Goal: Navigation & Orientation: Understand site structure

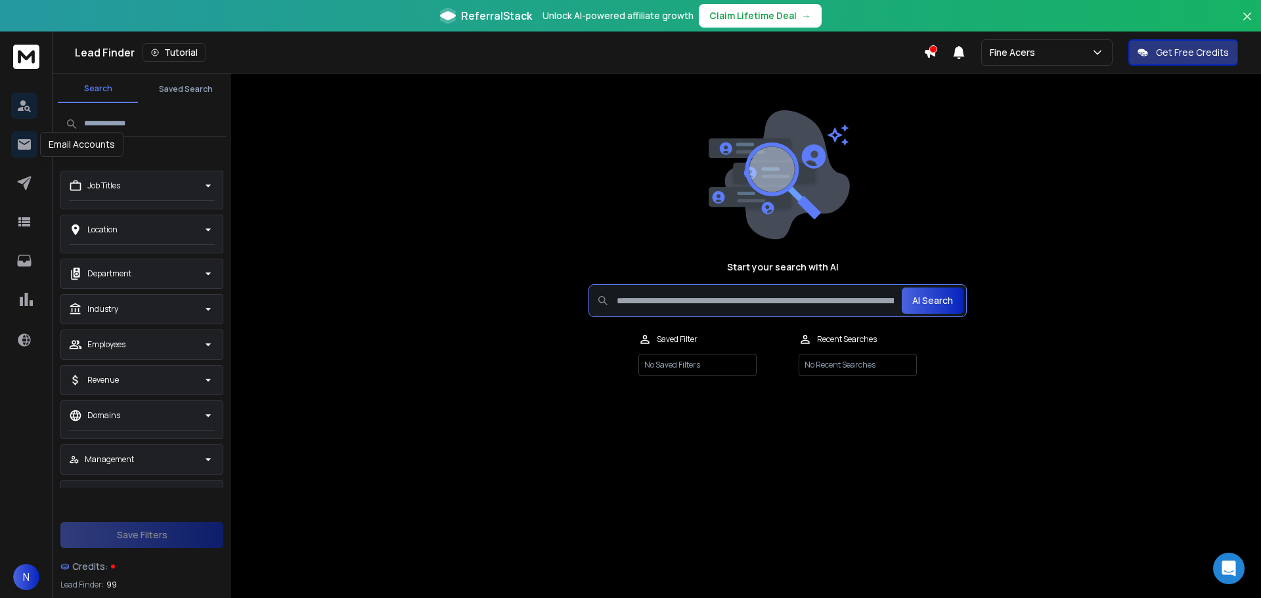
click at [28, 145] on icon at bounding box center [24, 144] width 13 height 11
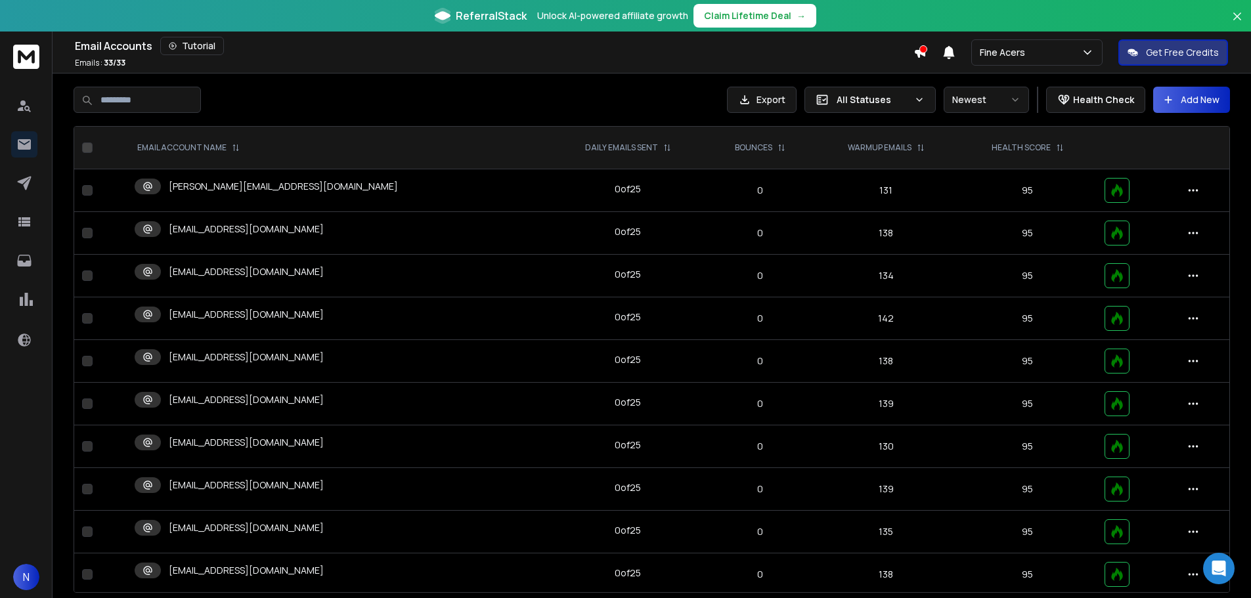
click at [276, 187] on p "[PERSON_NAME][EMAIL_ADDRESS][DOMAIN_NAME]" at bounding box center [283, 186] width 229 height 13
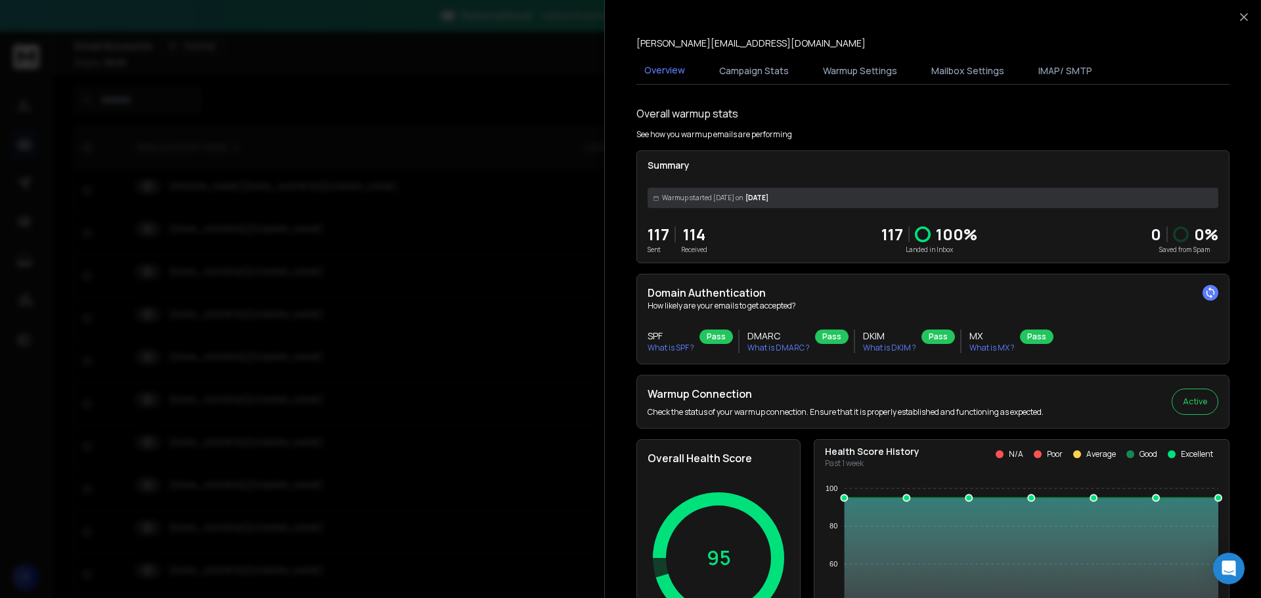
click at [775, 65] on button "Campaign Stats" at bounding box center [753, 70] width 85 height 29
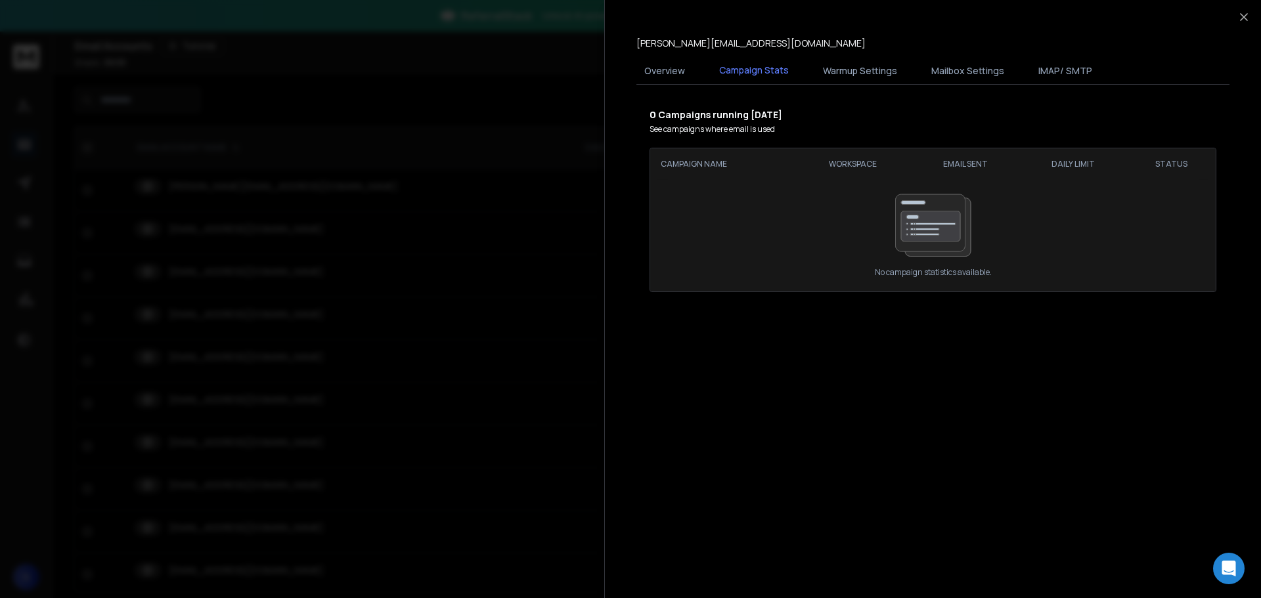
click at [661, 72] on button "Overview" at bounding box center [664, 70] width 56 height 29
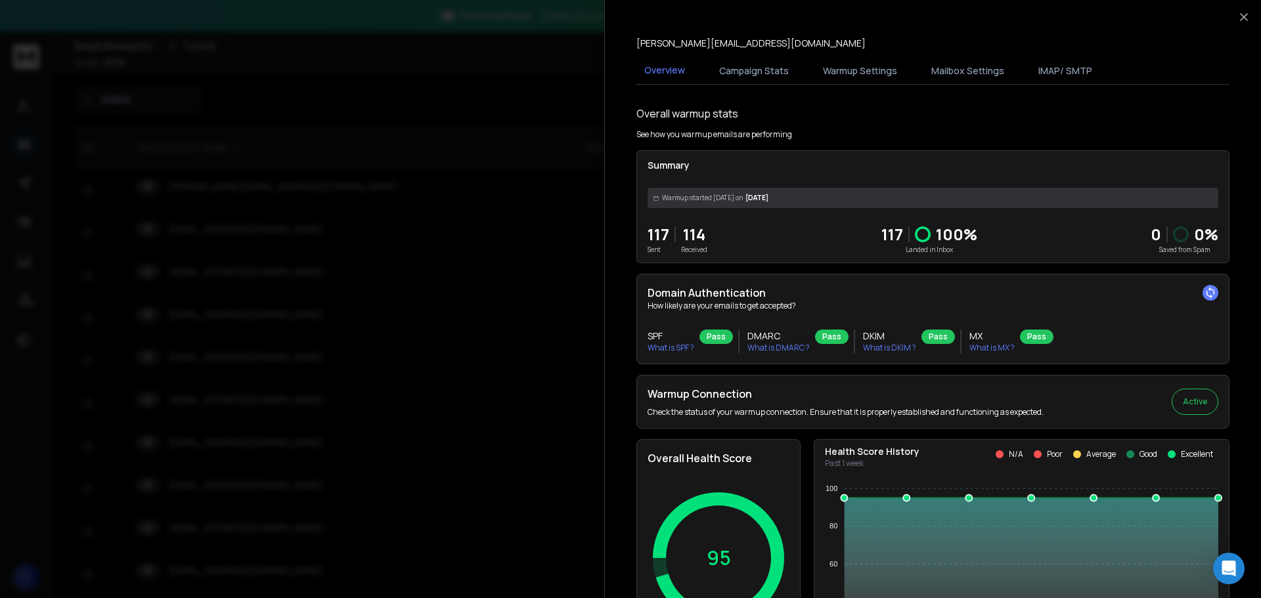
click at [381, 238] on div at bounding box center [630, 299] width 1261 height 598
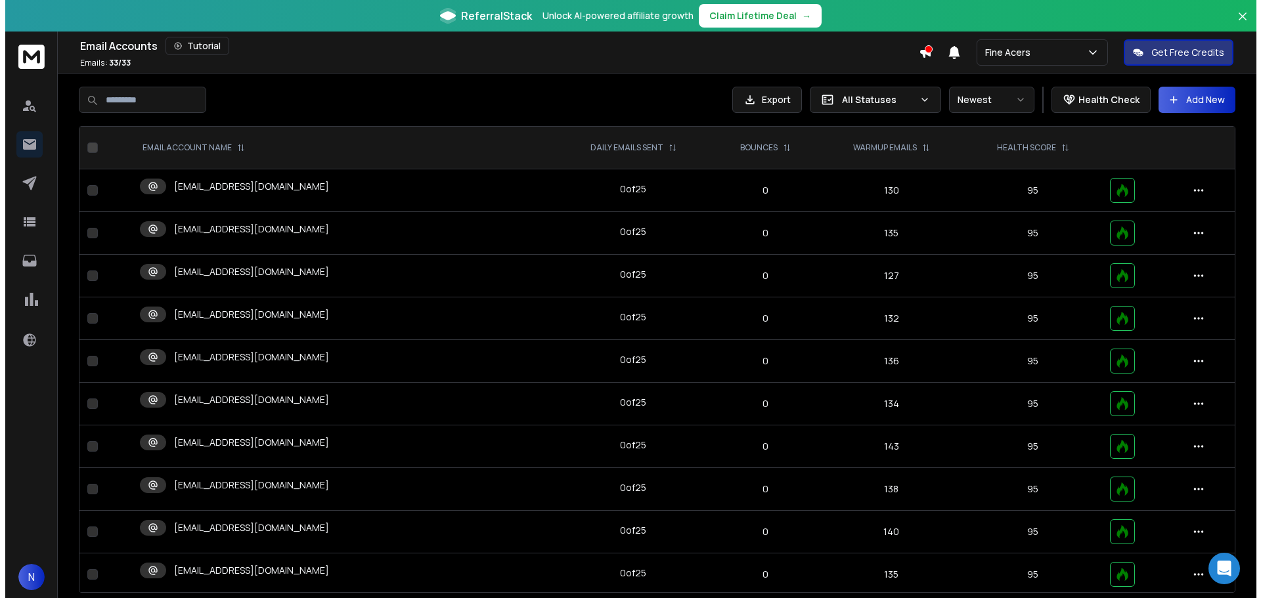
scroll to position [995, 0]
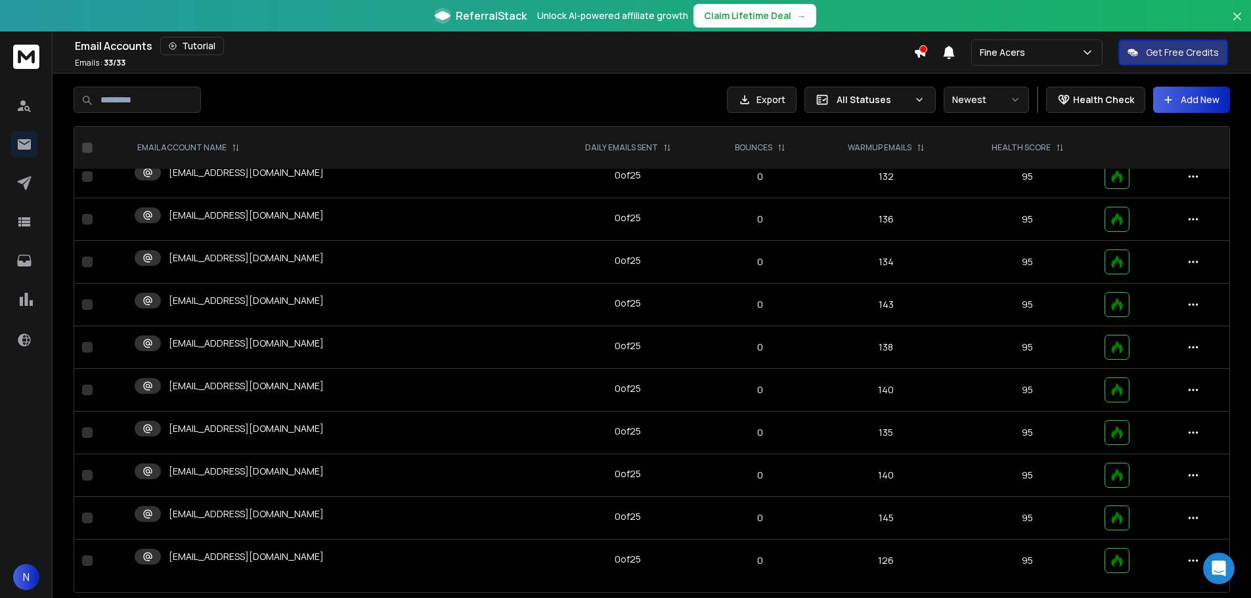
click at [268, 427] on p "[EMAIL_ADDRESS][DOMAIN_NAME]" at bounding box center [246, 428] width 155 height 13
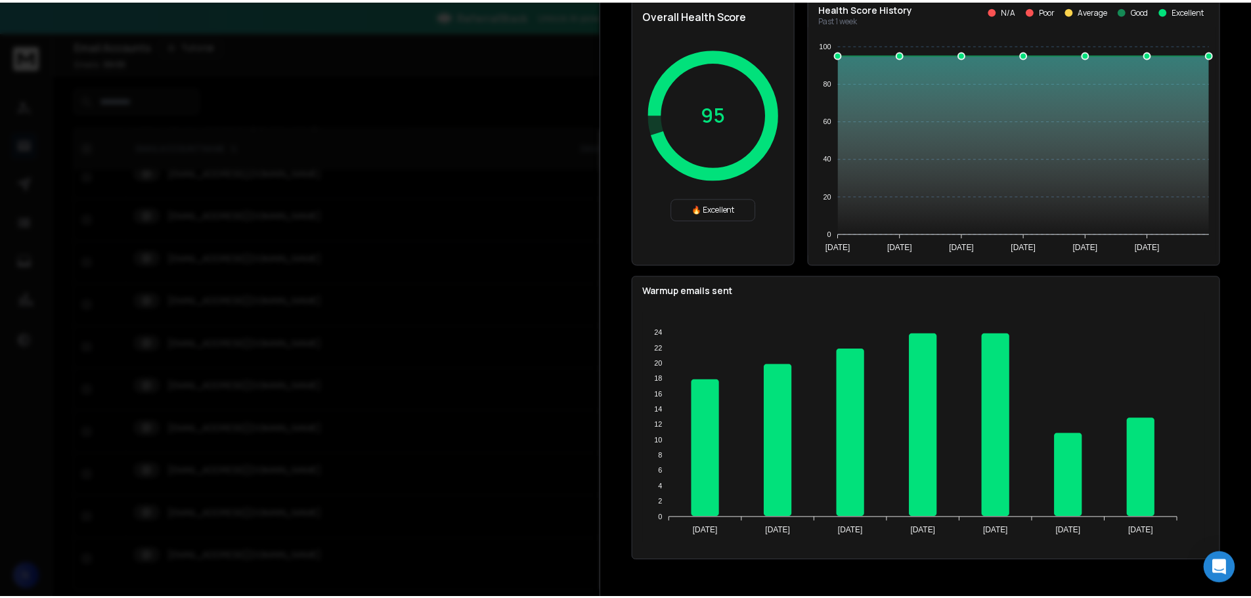
scroll to position [181, 0]
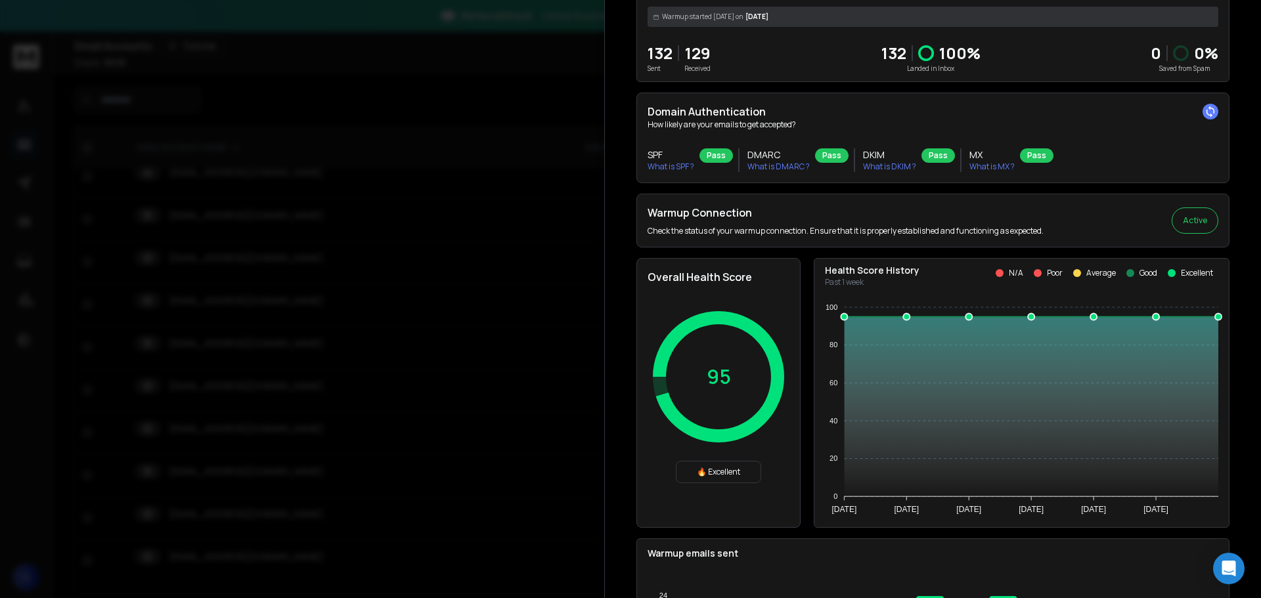
click at [384, 328] on div at bounding box center [630, 299] width 1261 height 598
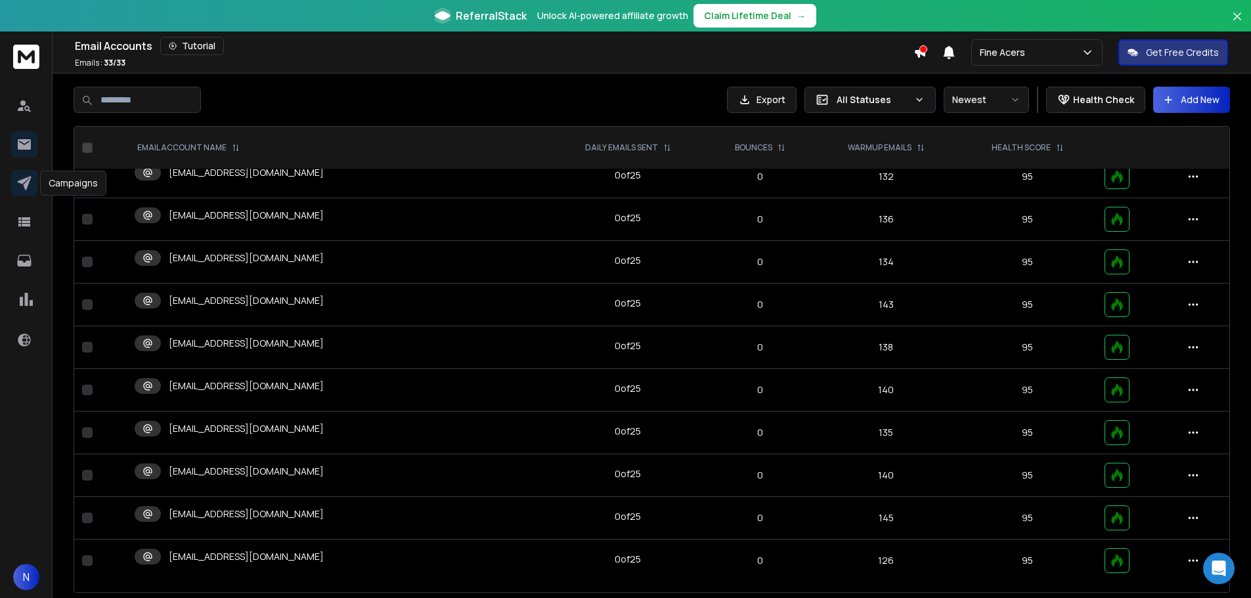
click at [33, 194] on link at bounding box center [24, 183] width 26 height 26
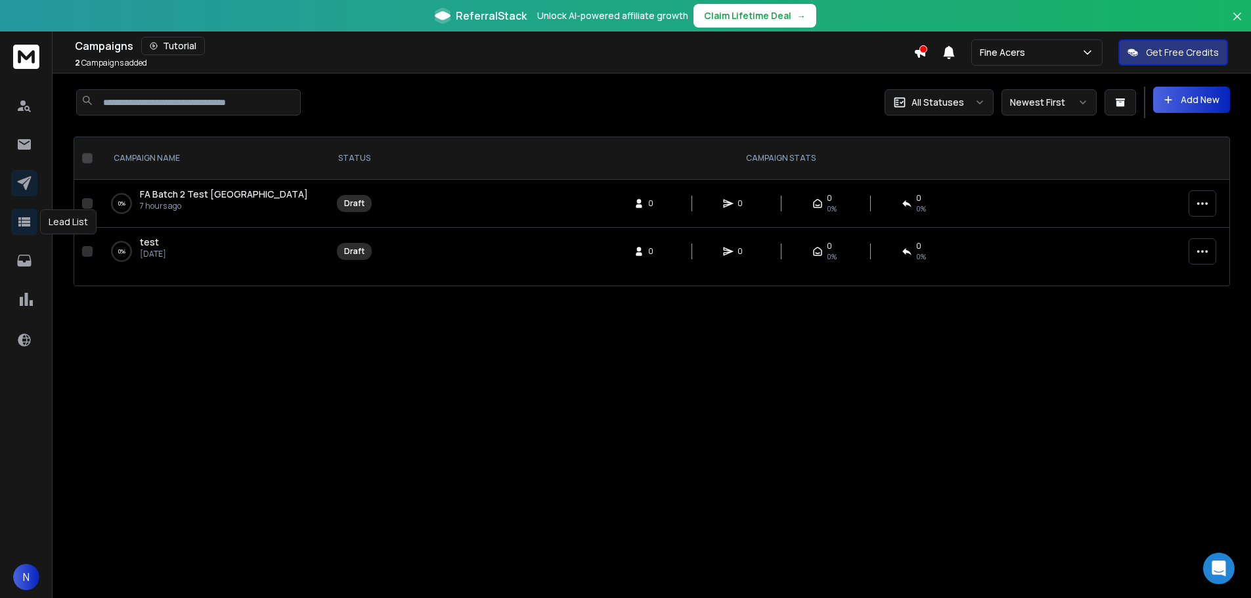
click at [23, 234] on link at bounding box center [24, 222] width 26 height 26
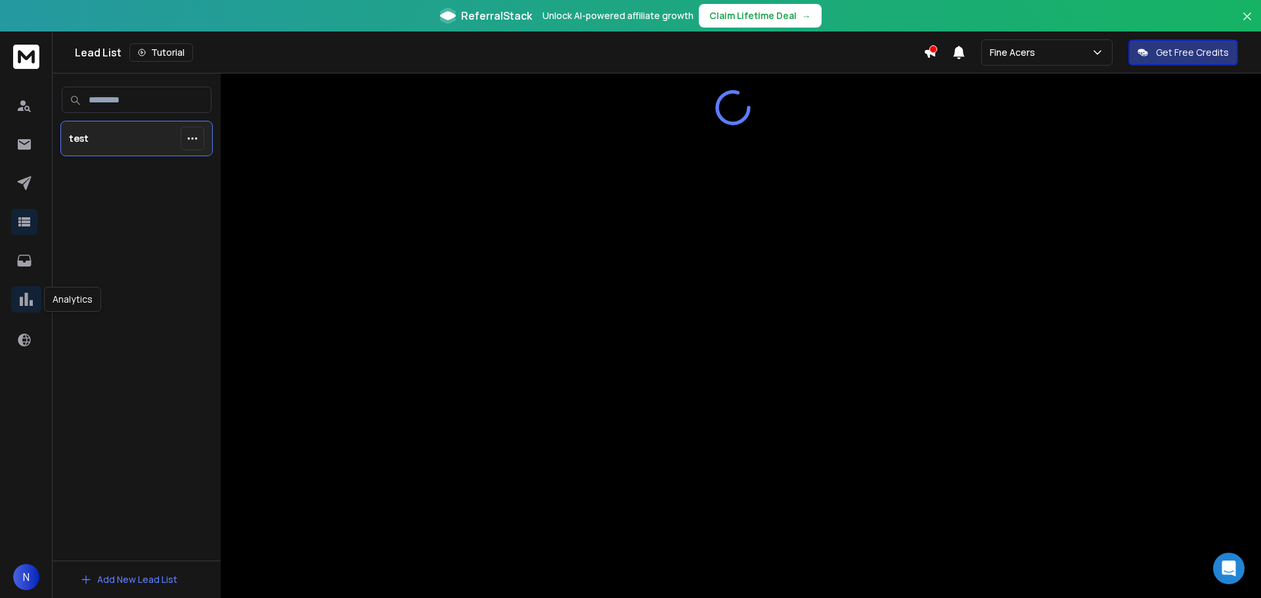
click at [28, 293] on icon at bounding box center [26, 299] width 13 height 13
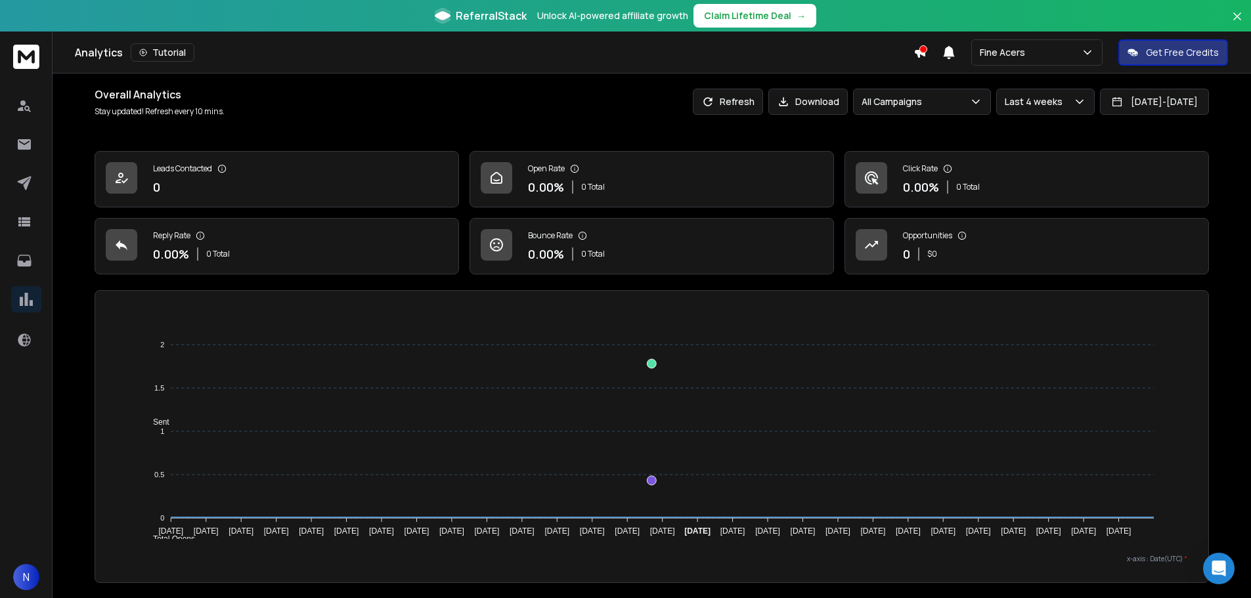
scroll to position [123, 0]
